Goal: Navigation & Orientation: Understand site structure

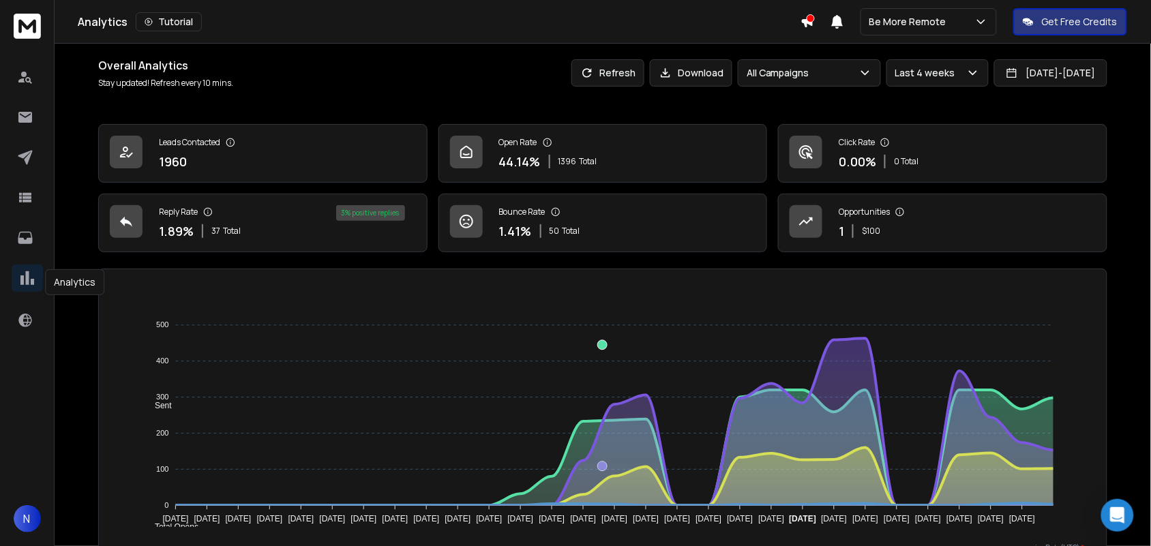
click at [31, 282] on icon at bounding box center [27, 278] width 20 height 20
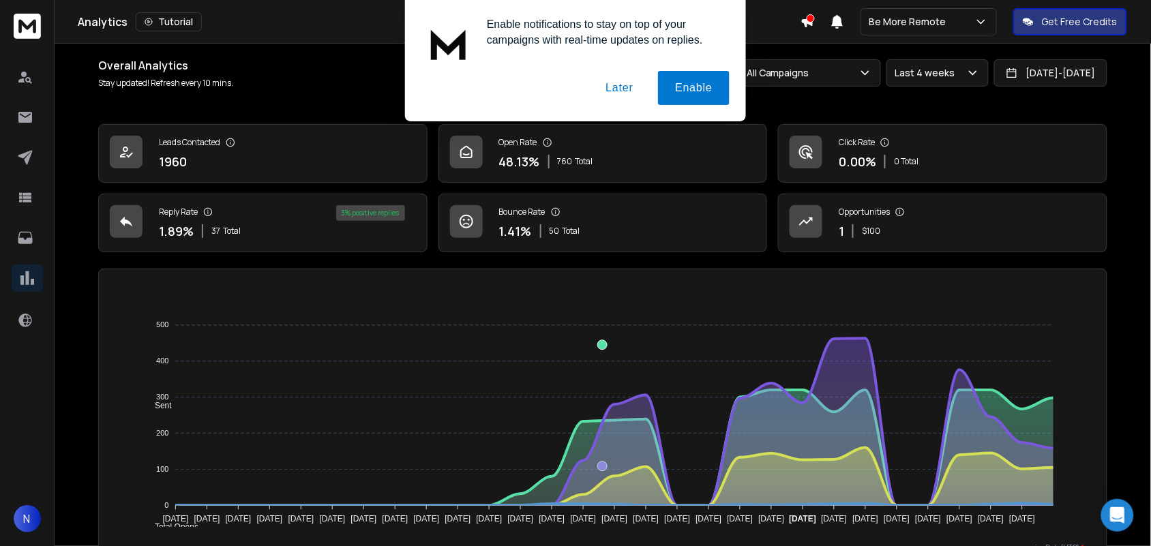
click at [629, 94] on button "Later" at bounding box center [619, 88] width 61 height 34
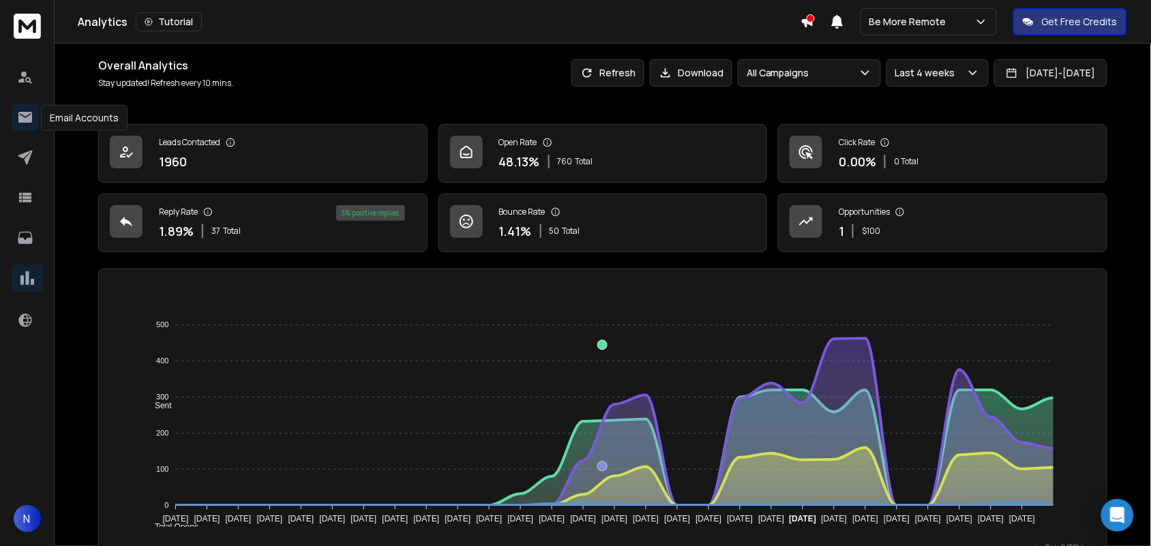
click at [18, 120] on icon at bounding box center [25, 117] width 14 height 11
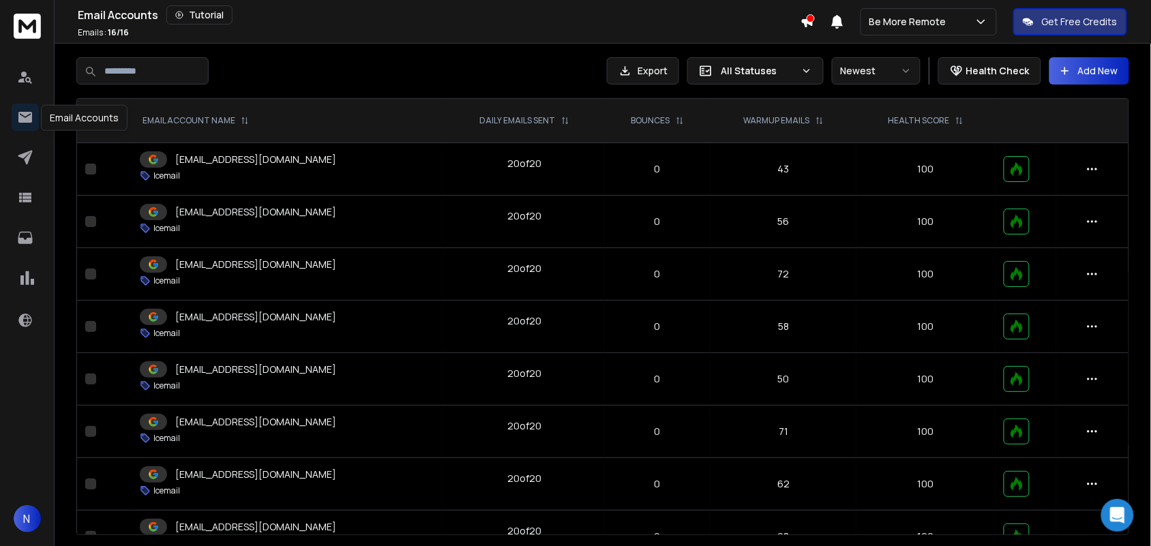
click at [25, 127] on link at bounding box center [25, 117] width 27 height 27
click at [25, 155] on icon at bounding box center [25, 158] width 14 height 14
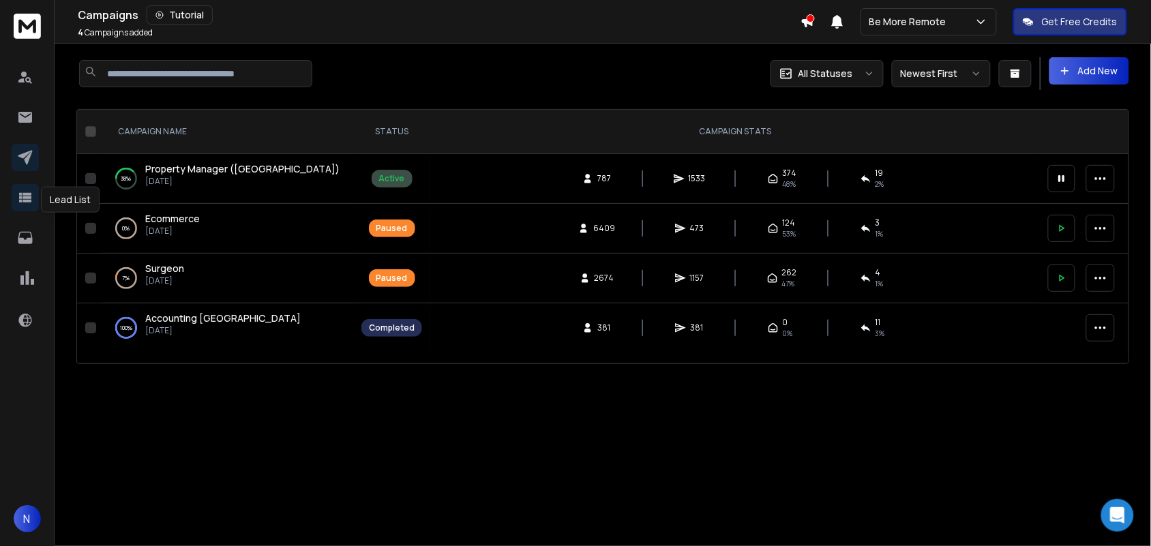
click at [25, 201] on icon at bounding box center [25, 198] width 12 height 10
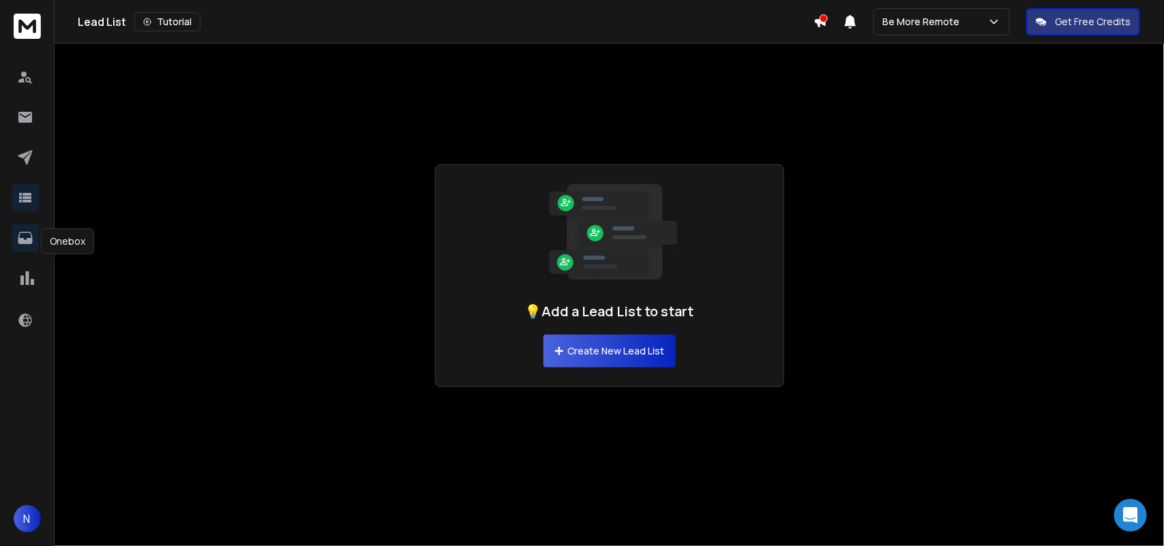
click at [27, 232] on link at bounding box center [25, 237] width 27 height 27
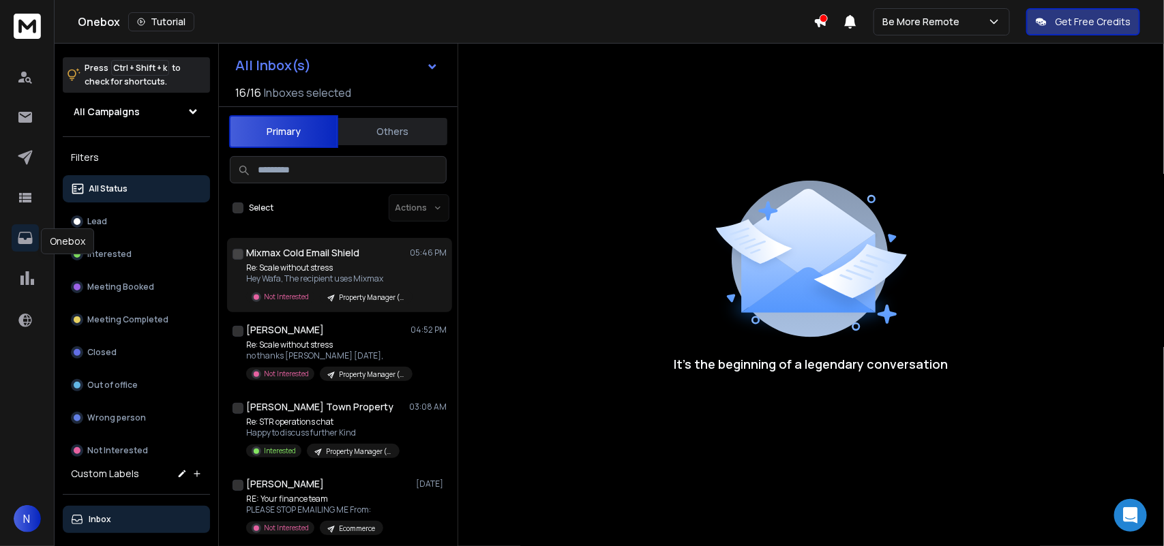
click at [355, 271] on p "Re: Scale without stress" at bounding box center [328, 268] width 164 height 11
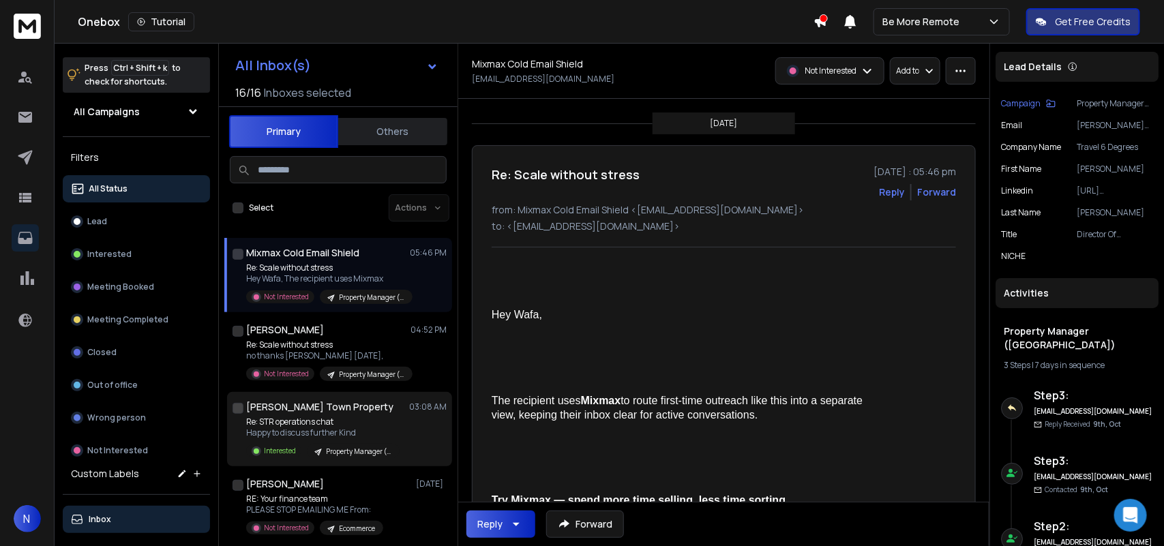
click at [316, 431] on p "Happy to discuss further Kind" at bounding box center [322, 433] width 153 height 11
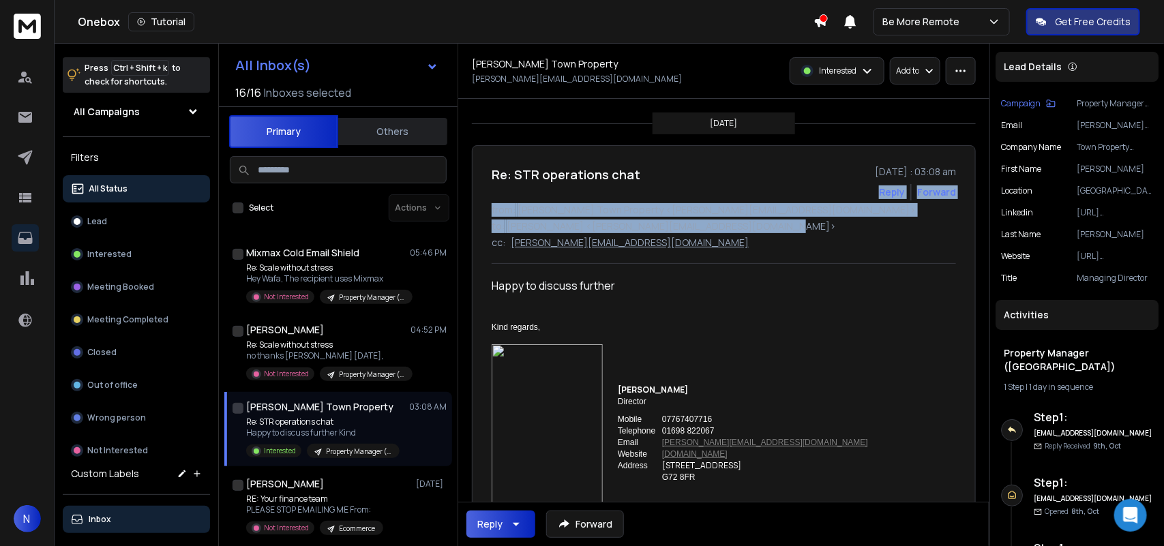
drag, startPoint x: 822, startPoint y: 206, endPoint x: 850, endPoint y: 185, distance: 35.1
click at [830, 192] on div "Re: STR operations chat 9 October 2025 : 03:08 am Reply Forward from: Bryan Tow…" at bounding box center [724, 207] width 464 height 85
